Goal: Task Accomplishment & Management: Manage account settings

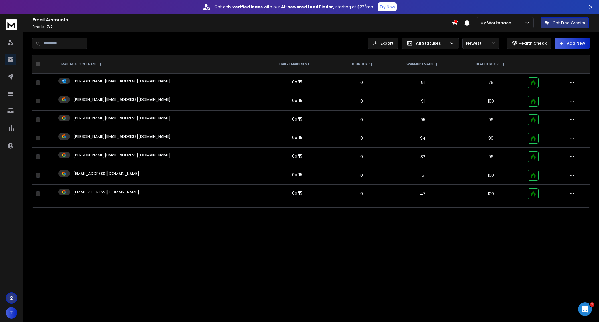
click at [132, 150] on td "tom.urban@outcomedrivensolutions.co" at bounding box center [157, 157] width 204 height 19
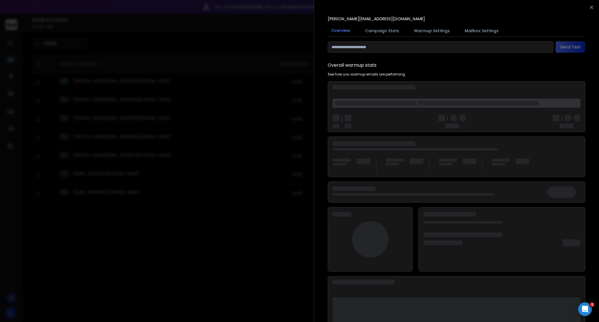
click at [481, 31] on button "Mailbox Settings" at bounding box center [481, 31] width 41 height 13
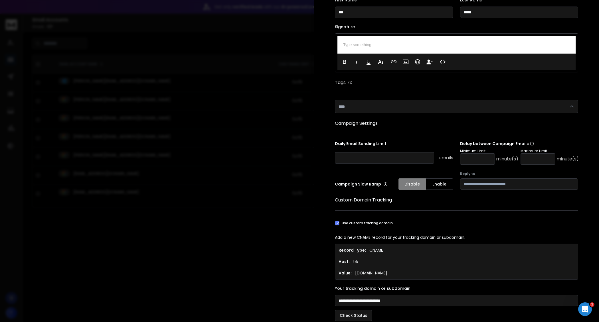
scroll to position [111, 0]
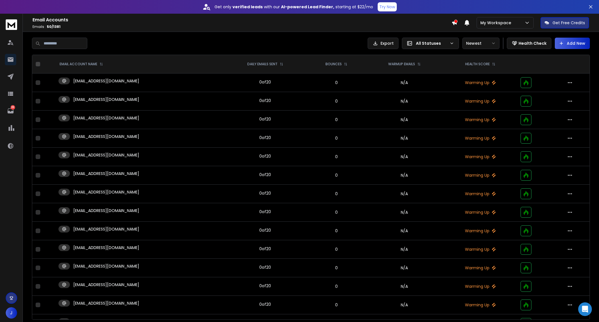
click at [499, 28] on div "Email Accounts Emails : 50 / 1381 My Workspace Get Free Credits" at bounding box center [299, 23] width 599 height 18
click at [499, 26] on button "My Workspace" at bounding box center [505, 22] width 57 height 11
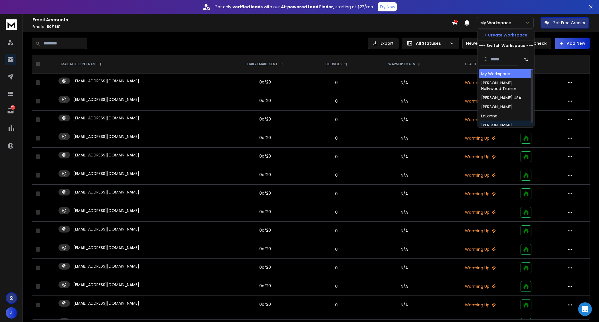
scroll to position [3, 0]
click at [499, 123] on div "[PERSON_NAME]" at bounding box center [496, 122] width 31 height 6
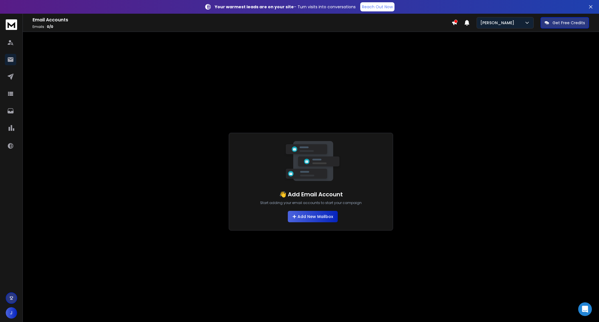
click at [504, 25] on p "[PERSON_NAME]" at bounding box center [498, 23] width 36 height 6
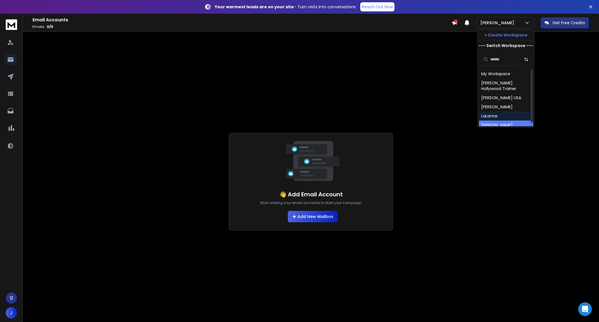
click at [504, 112] on div "LaLanne" at bounding box center [506, 116] width 54 height 9
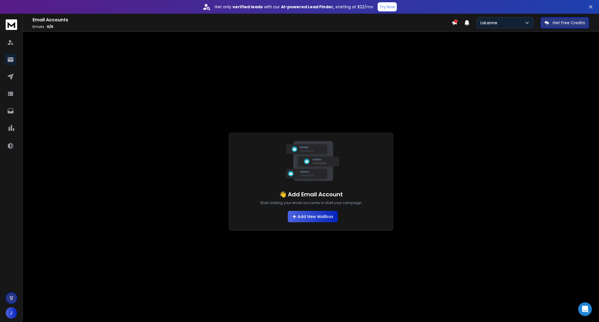
click at [504, 23] on div "LaLanne" at bounding box center [505, 23] width 50 height 6
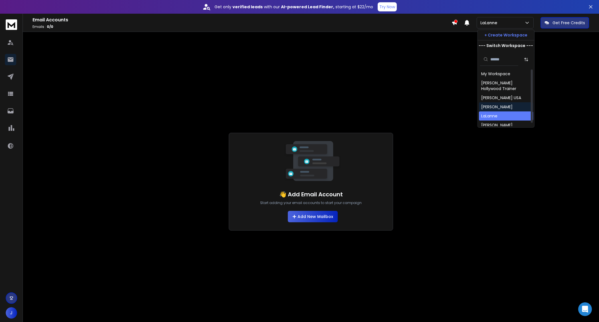
click at [500, 105] on div "Jaime" at bounding box center [506, 106] width 54 height 9
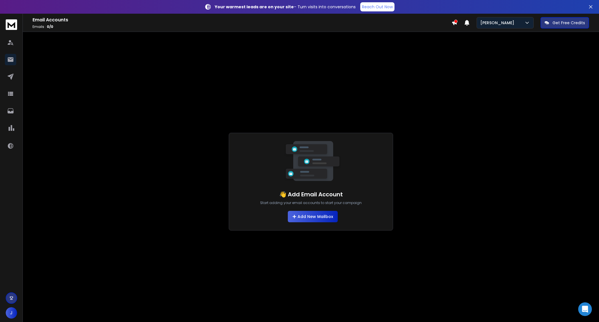
click at [500, 28] on button "[PERSON_NAME]" at bounding box center [505, 22] width 57 height 11
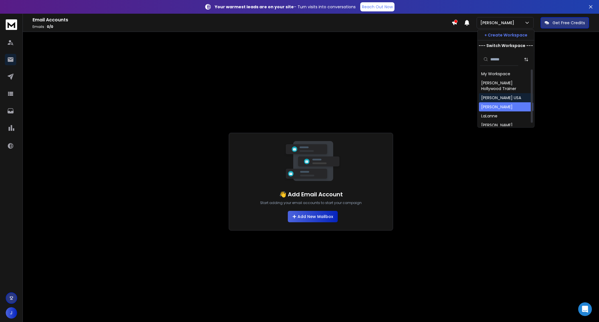
click at [488, 98] on div "[PERSON_NAME] USA" at bounding box center [501, 98] width 40 height 6
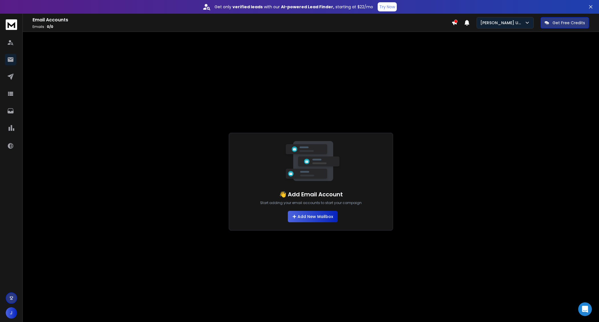
click at [500, 23] on p "[PERSON_NAME] USA" at bounding box center [502, 23] width 44 height 6
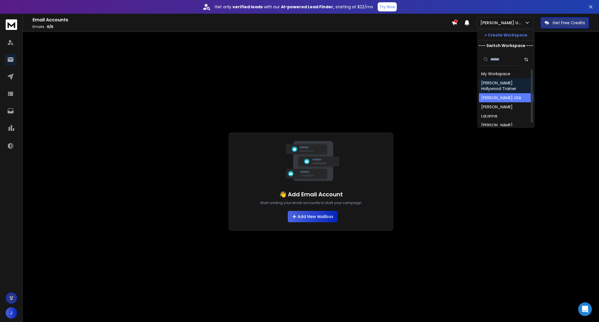
click at [492, 87] on div "[PERSON_NAME] Hollywood Trainer" at bounding box center [506, 85] width 50 height 11
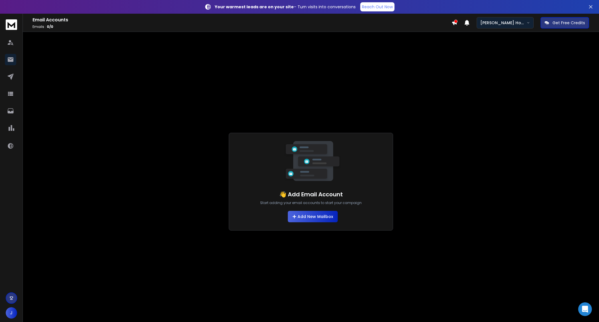
click at [492, 24] on p "[PERSON_NAME] Hollywood Trainer" at bounding box center [503, 23] width 46 height 6
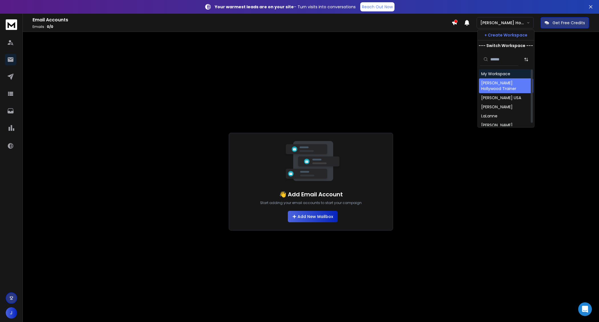
click at [489, 73] on div "My Workspace" at bounding box center [495, 74] width 29 height 6
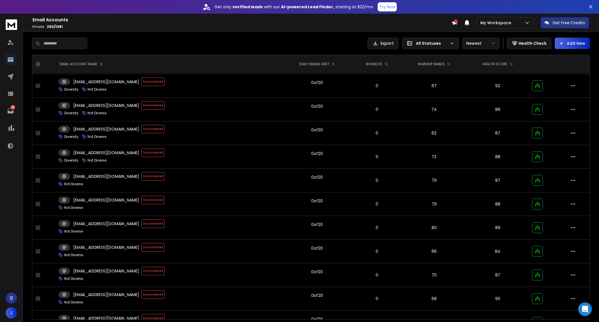
scroll to position [3396, 0]
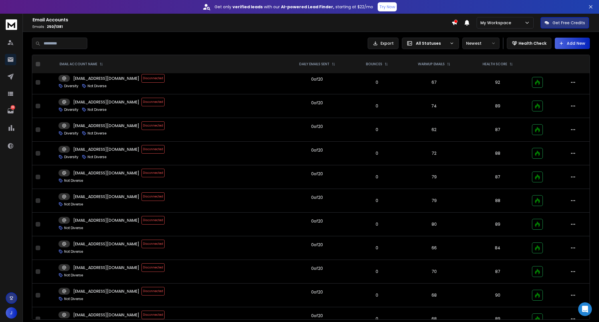
click at [142, 169] on span "Disconnected" at bounding box center [153, 173] width 23 height 9
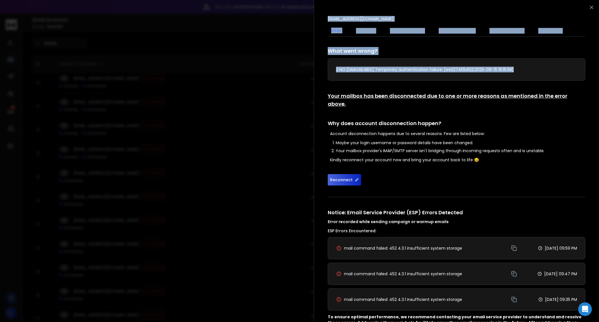
scroll to position [1, 0]
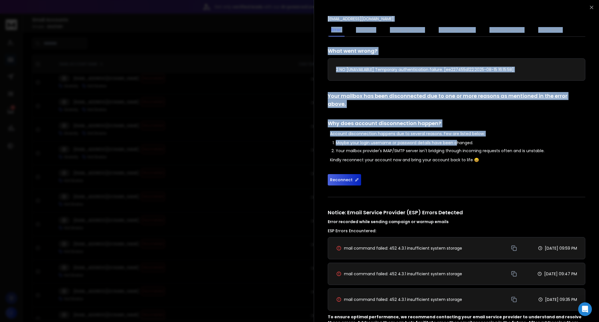
drag, startPoint x: 323, startPoint y: 13, endPoint x: 458, endPoint y: 137, distance: 183.6
click at [458, 137] on div "sdf3@hvacmd.shop Error Overview Campaign Stats Warmup Settings Mailbox Settings…" at bounding box center [456, 185] width 271 height 357
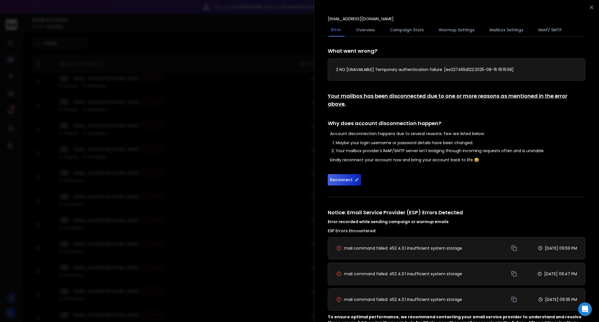
click at [500, 155] on div "What went wrong? 2 NO [UNAVAILABLE] Temporary authentication failure. [ee227455…" at bounding box center [457, 200] width 258 height 307
click at [359, 174] on button "Reconnect" at bounding box center [344, 179] width 33 height 11
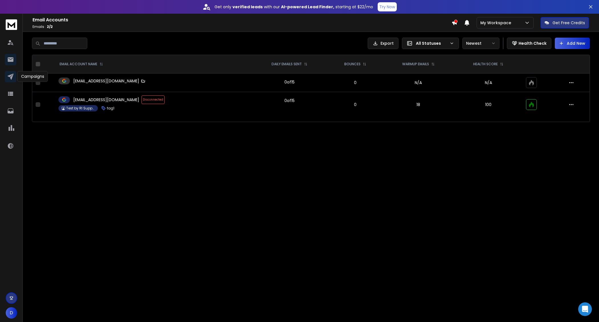
click at [12, 78] on icon at bounding box center [10, 76] width 7 height 7
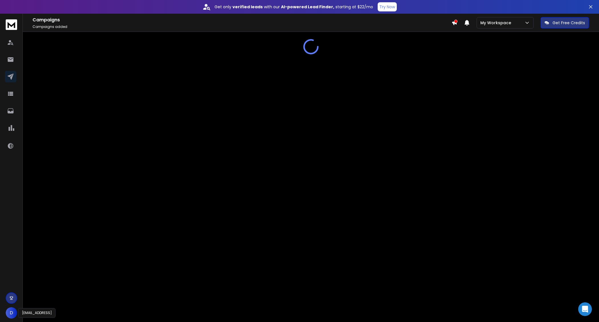
click at [11, 313] on span "D" at bounding box center [11, 313] width 11 height 11
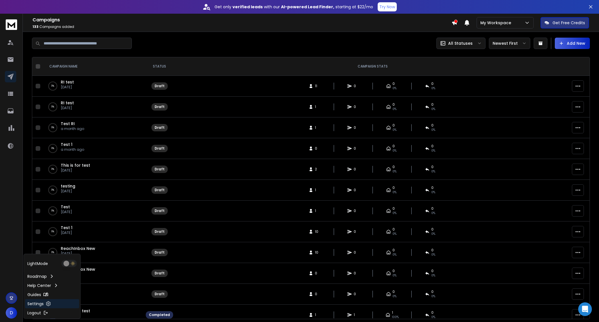
click at [28, 302] on p "Settings" at bounding box center [35, 304] width 16 height 6
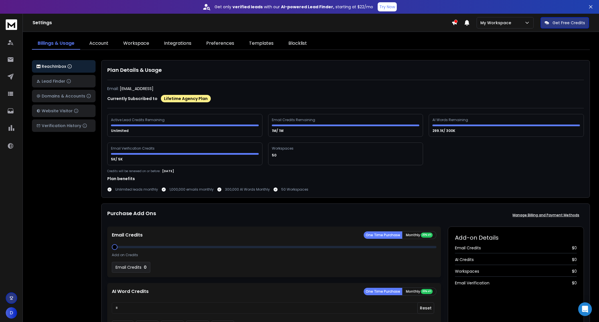
click at [173, 43] on link "Integrations" at bounding box center [177, 44] width 39 height 12
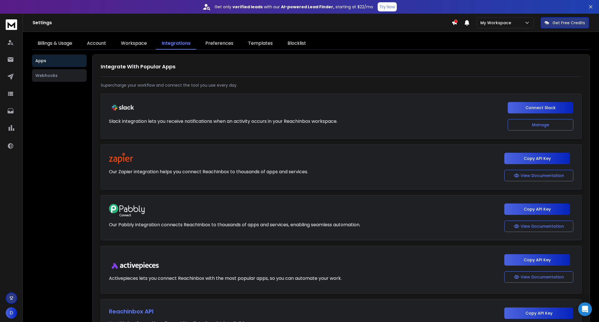
click at [529, 112] on button "Connect Slack" at bounding box center [541, 107] width 66 height 11
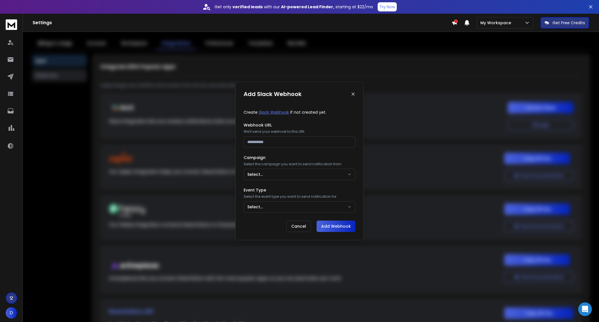
click at [268, 114] on link "Slack Webhook" at bounding box center [274, 113] width 30 height 6
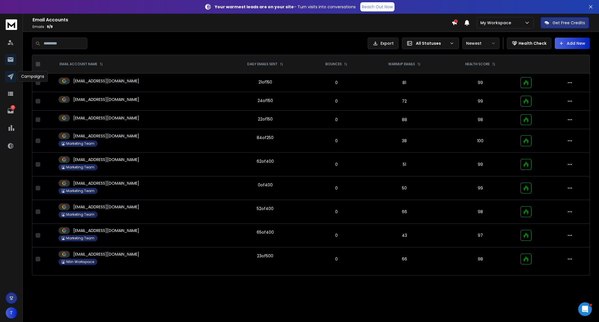
click at [9, 78] on icon at bounding box center [10, 76] width 7 height 7
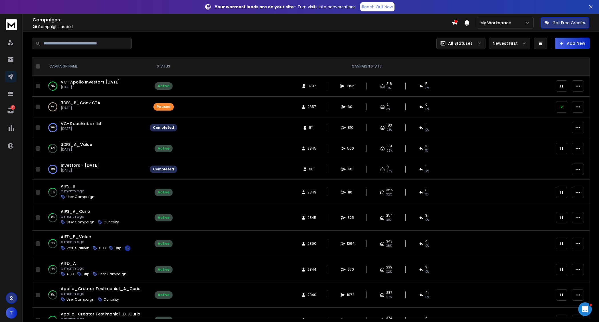
click at [95, 85] on p "[DATE]" at bounding box center [90, 87] width 59 height 5
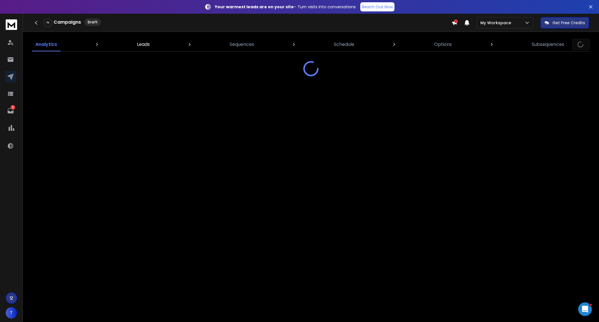
click at [150, 46] on link "Leads" at bounding box center [144, 45] width 20 height 14
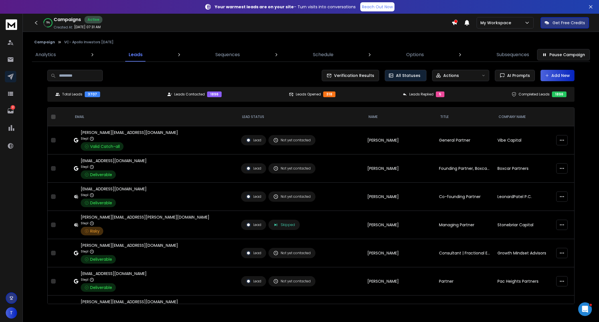
click at [416, 75] on p "All Statuses" at bounding box center [408, 76] width 25 height 6
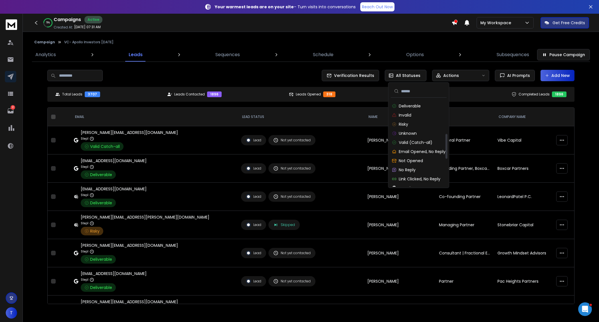
scroll to position [112, 0]
